Goal: Navigation & Orientation: Find specific page/section

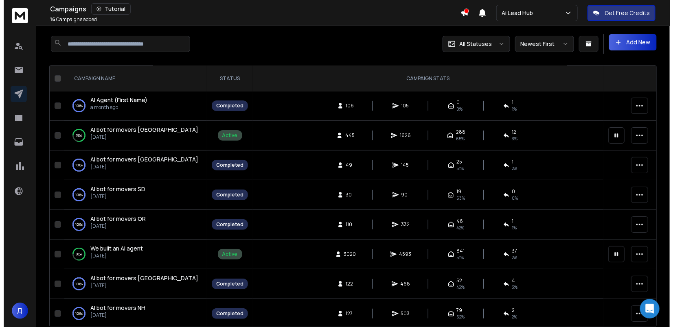
scroll to position [136, 0]
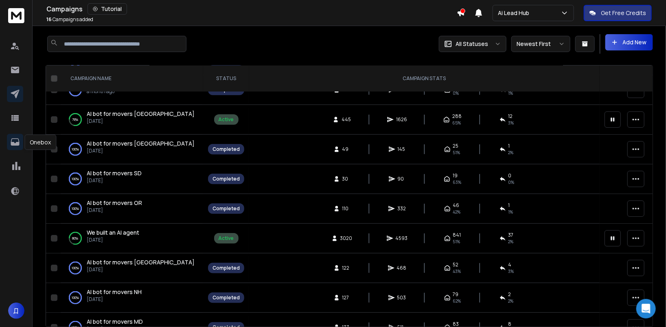
click at [17, 139] on icon at bounding box center [15, 142] width 10 height 10
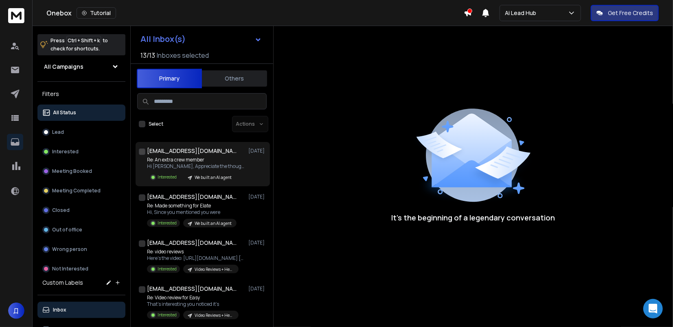
click at [218, 155] on h1 "[EMAIL_ADDRESS][DOMAIN_NAME]" at bounding box center [192, 151] width 90 height 8
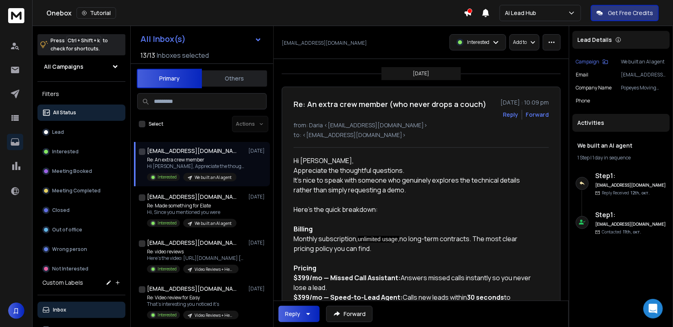
scroll to position [45, 0]
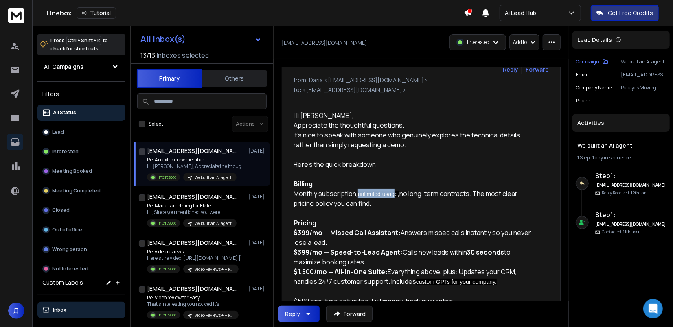
drag, startPoint x: 398, startPoint y: 196, endPoint x: 361, endPoint y: 195, distance: 37.4
click at [361, 195] on span "unlimited usage," at bounding box center [379, 194] width 42 height 7
click at [356, 195] on div "Monthly subscription, unlimited usage, no long-term contracts. The most clear p…" at bounding box center [412, 199] width 238 height 20
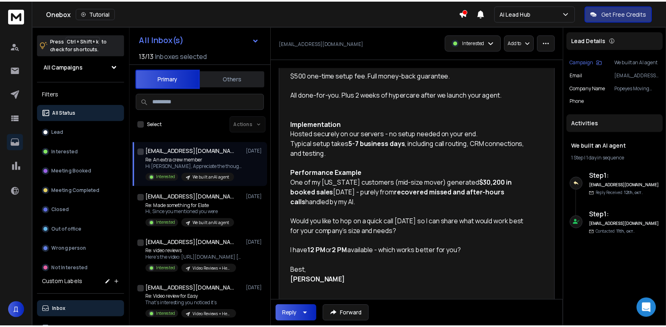
scroll to position [316, 0]
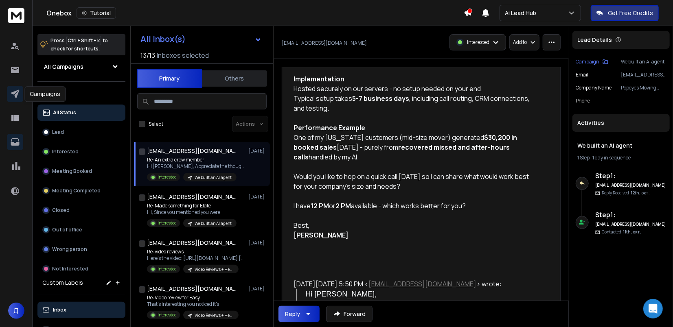
click at [12, 93] on icon at bounding box center [15, 94] width 9 height 9
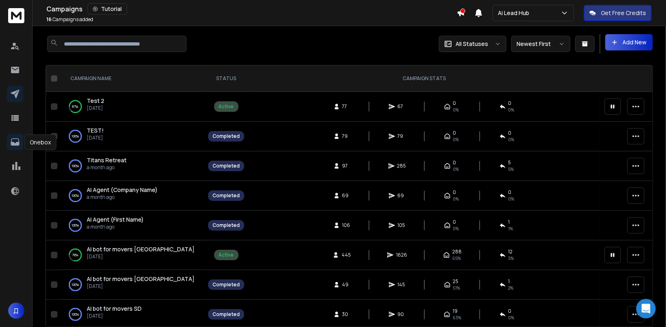
click at [7, 140] on link at bounding box center [15, 142] width 16 height 16
